Goal: Task Accomplishment & Management: Manage account settings

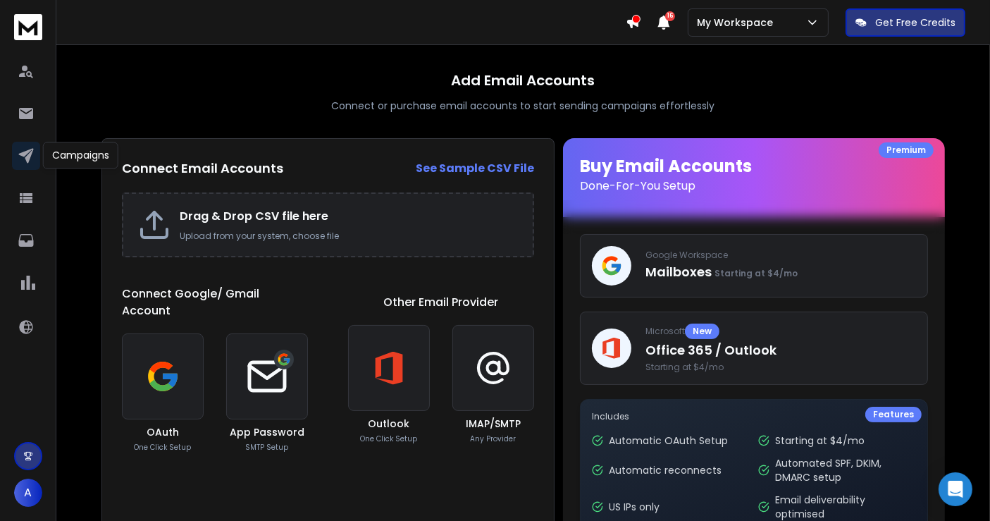
click at [30, 158] on icon at bounding box center [26, 155] width 17 height 17
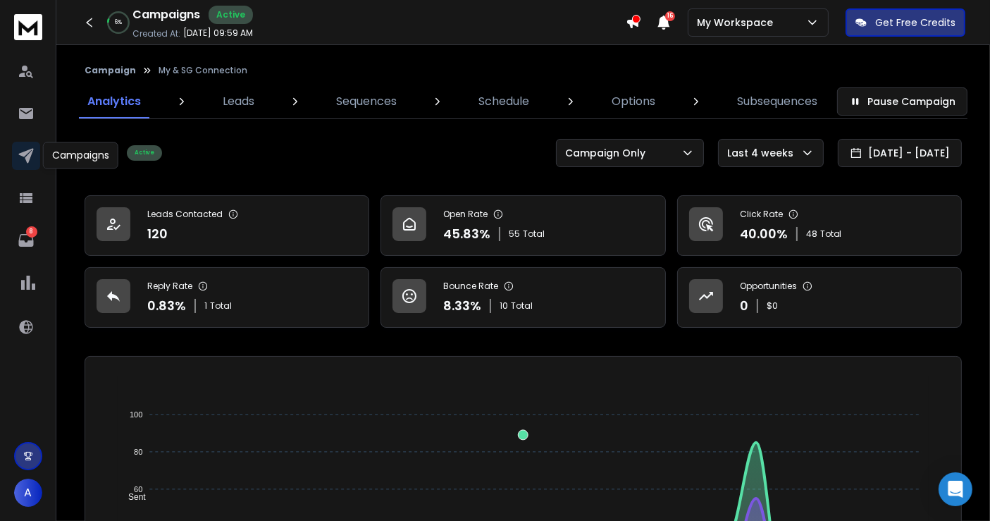
click at [39, 149] on link at bounding box center [26, 156] width 28 height 28
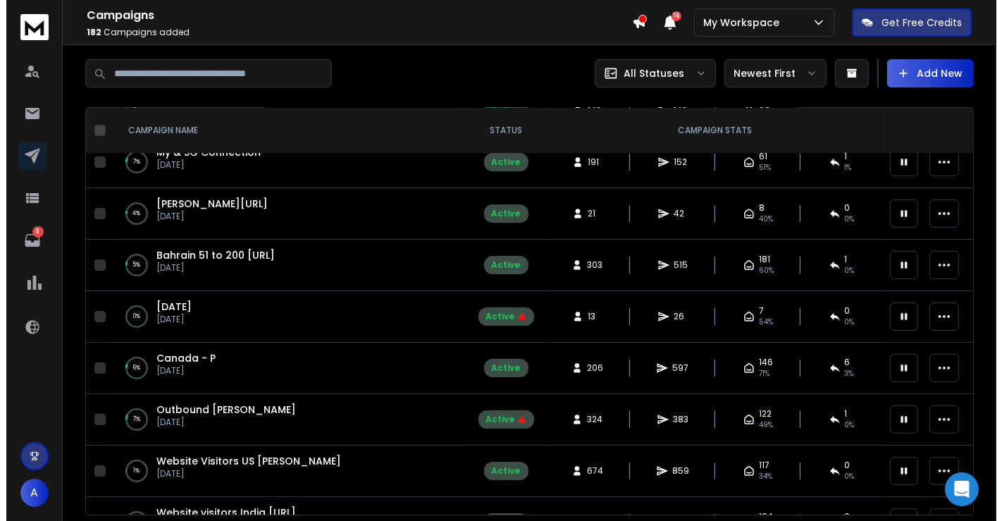
scroll to position [156, 0]
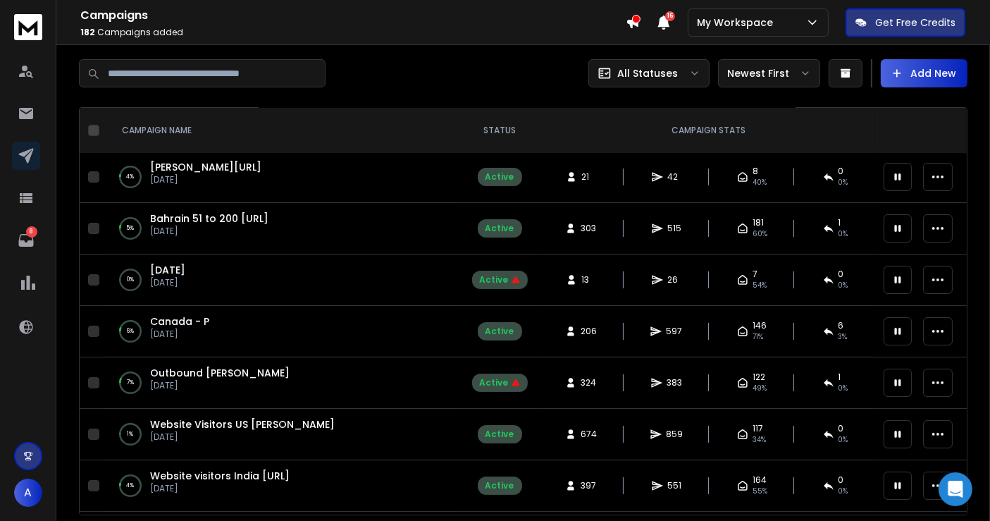
click at [468, 289] on td "Active" at bounding box center [499, 279] width 85 height 51
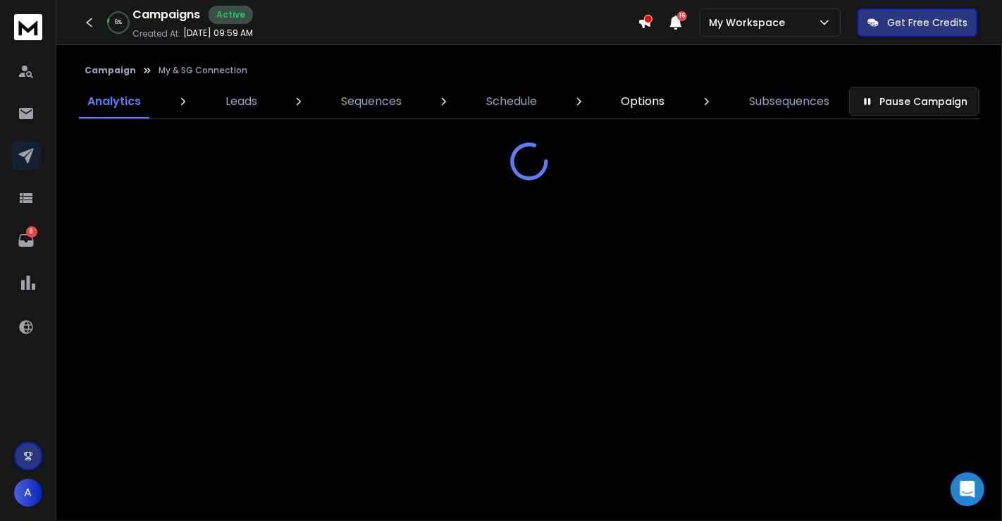
click at [649, 113] on link "Options" at bounding box center [642, 102] width 61 height 34
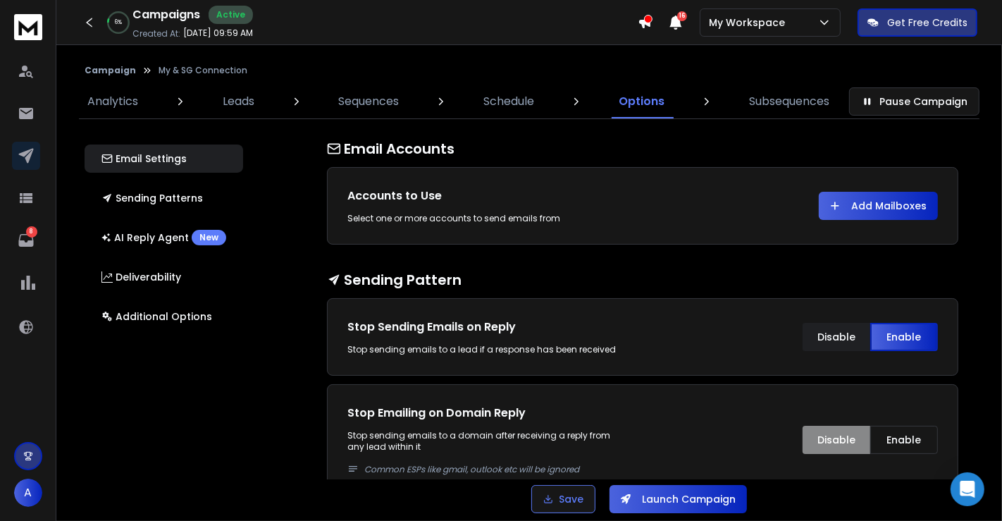
click at [851, 201] on button "Add Mailboxes" at bounding box center [877, 206] width 119 height 28
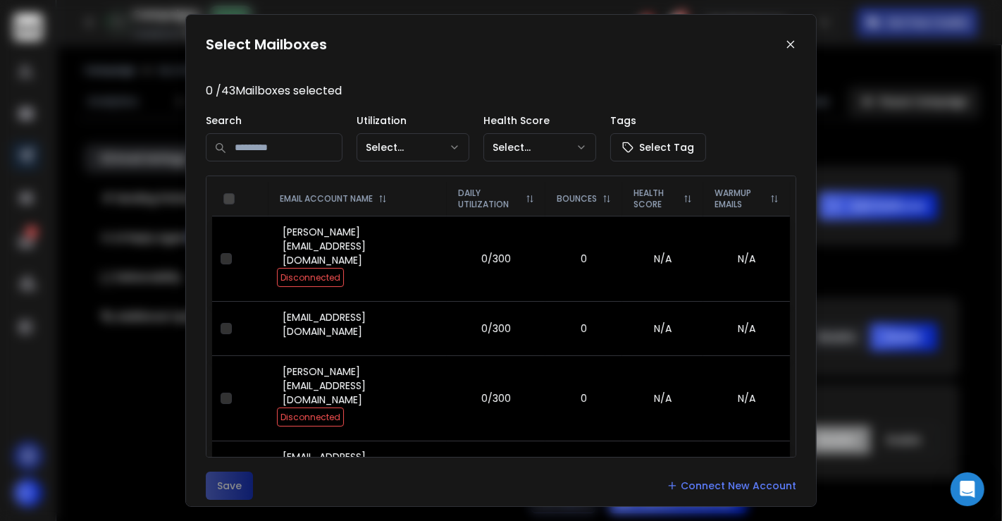
click at [334, 138] on input at bounding box center [274, 147] width 137 height 28
type input "****"
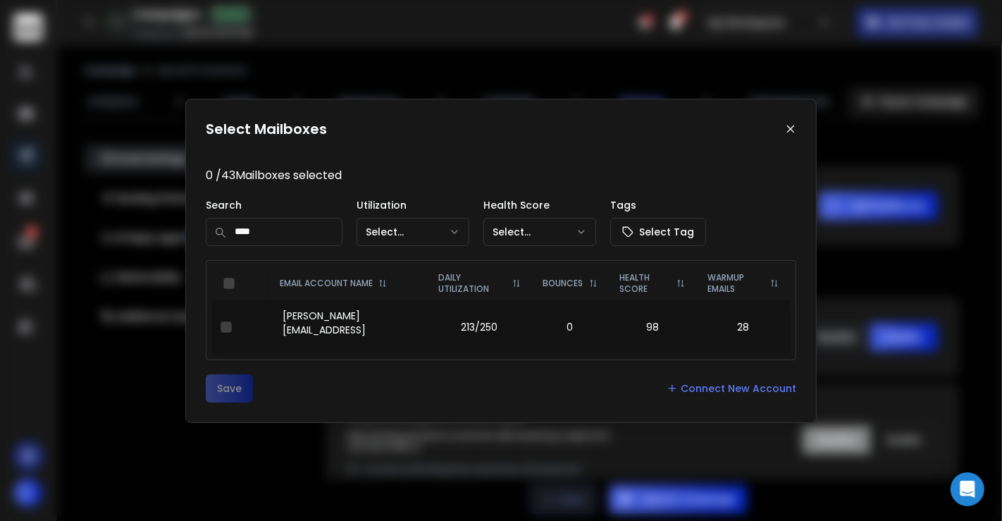
click at [229, 325] on button "button" at bounding box center [225, 326] width 11 height 11
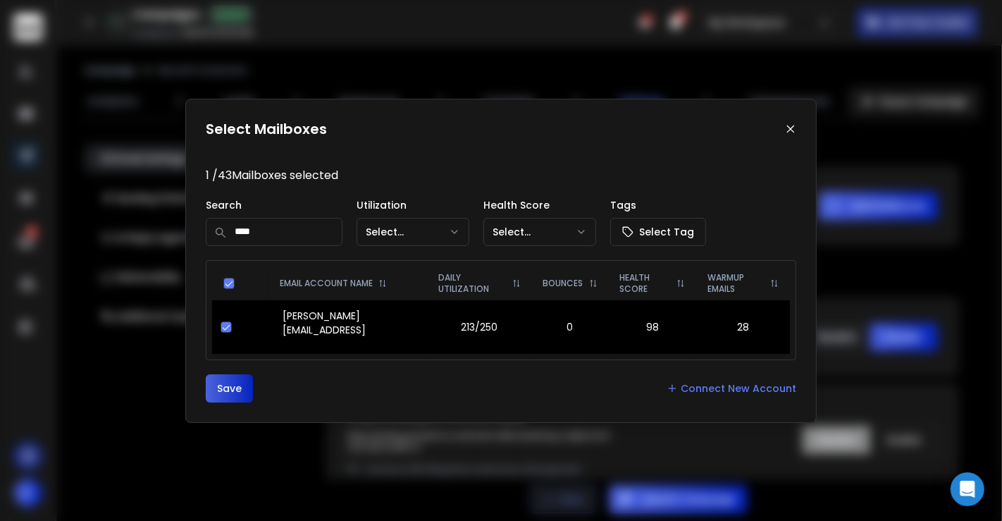
click at [229, 386] on button "Save" at bounding box center [229, 388] width 47 height 28
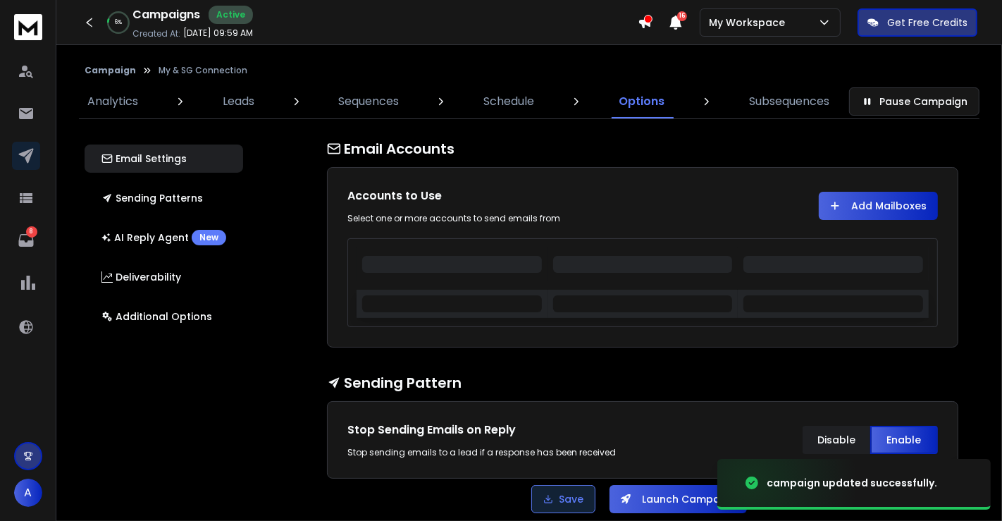
click at [578, 500] on button "Save" at bounding box center [563, 499] width 64 height 28
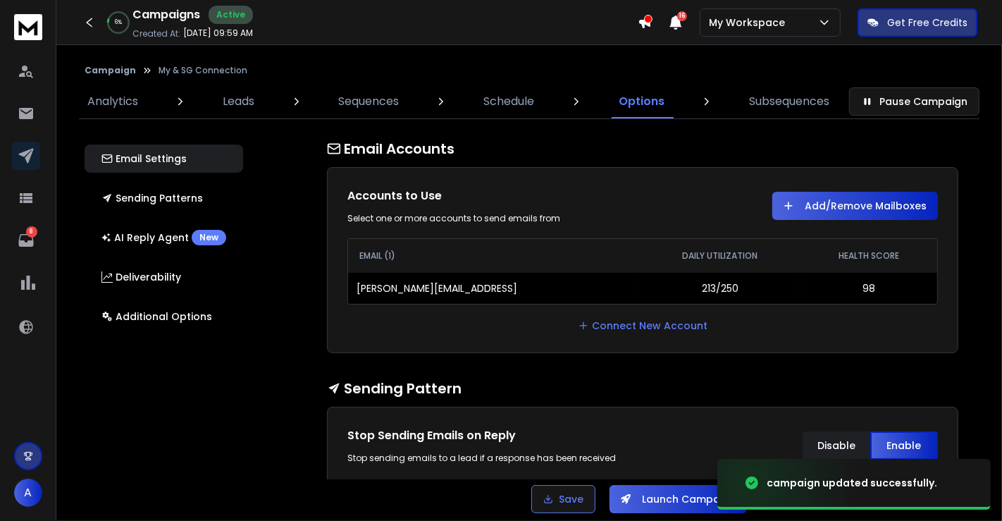
click at [632, 498] on button "Launch Campaign" at bounding box center [677, 499] width 137 height 28
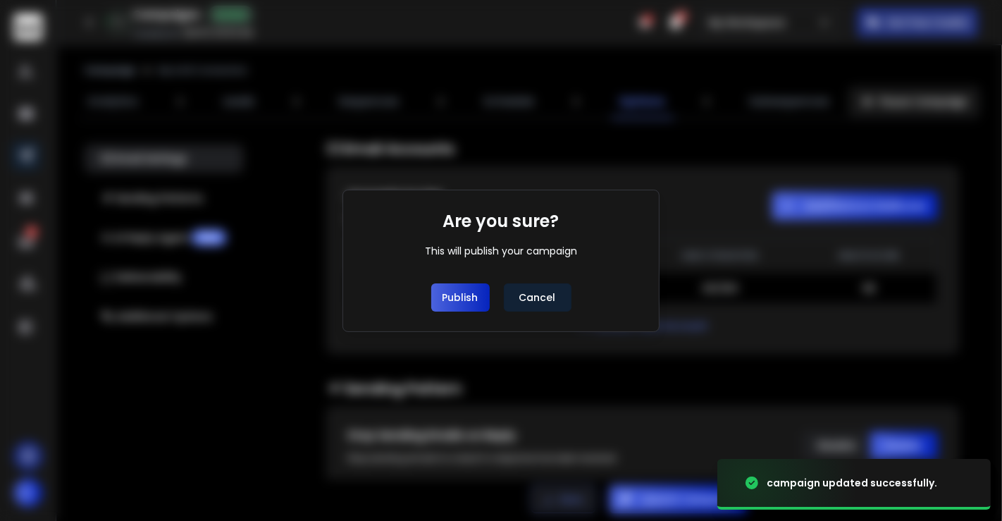
click at [440, 303] on button "Publish" at bounding box center [460, 297] width 58 height 28
